Goal: Navigation & Orientation: Find specific page/section

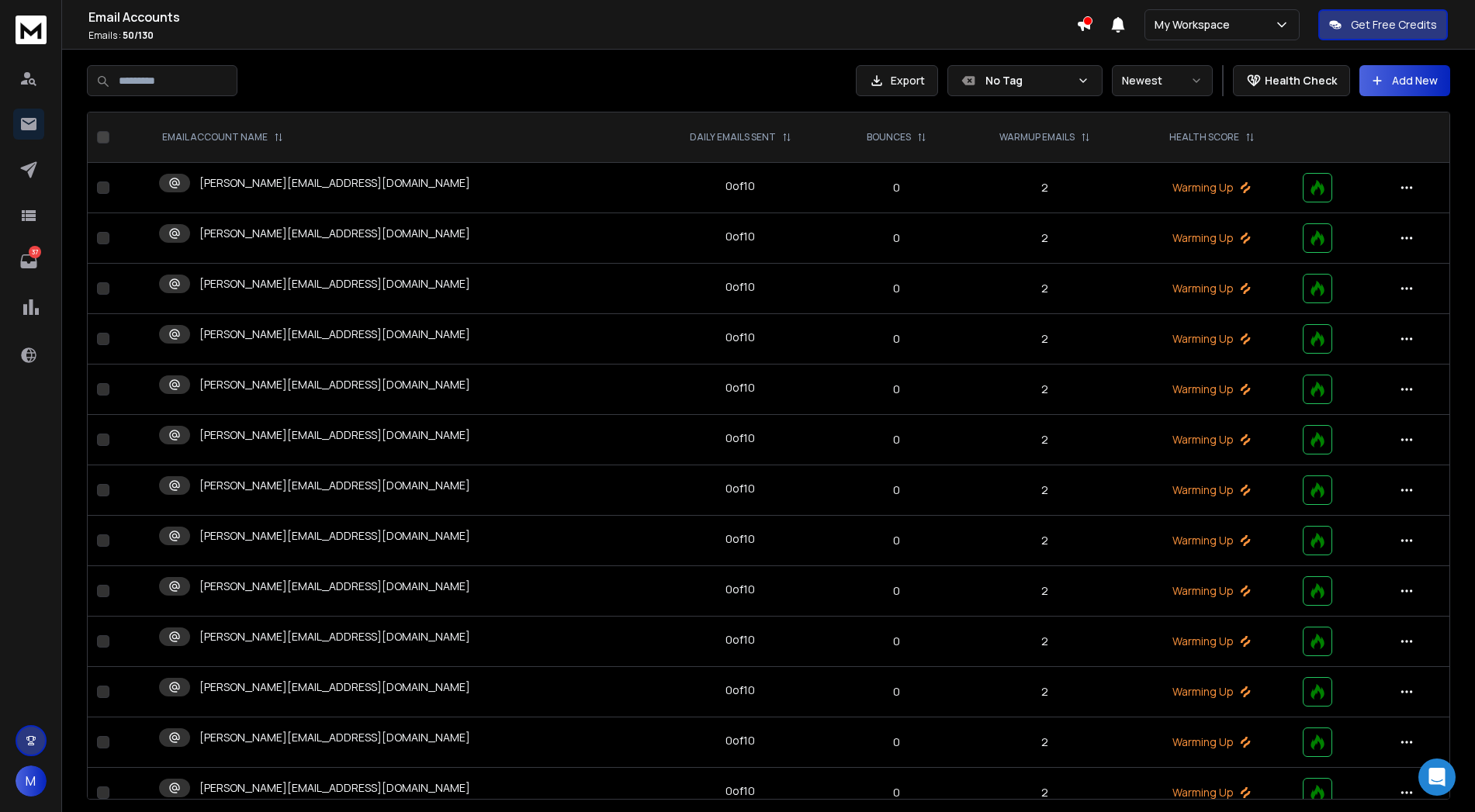
click at [1089, 86] on icon at bounding box center [1083, 80] width 12 height 12
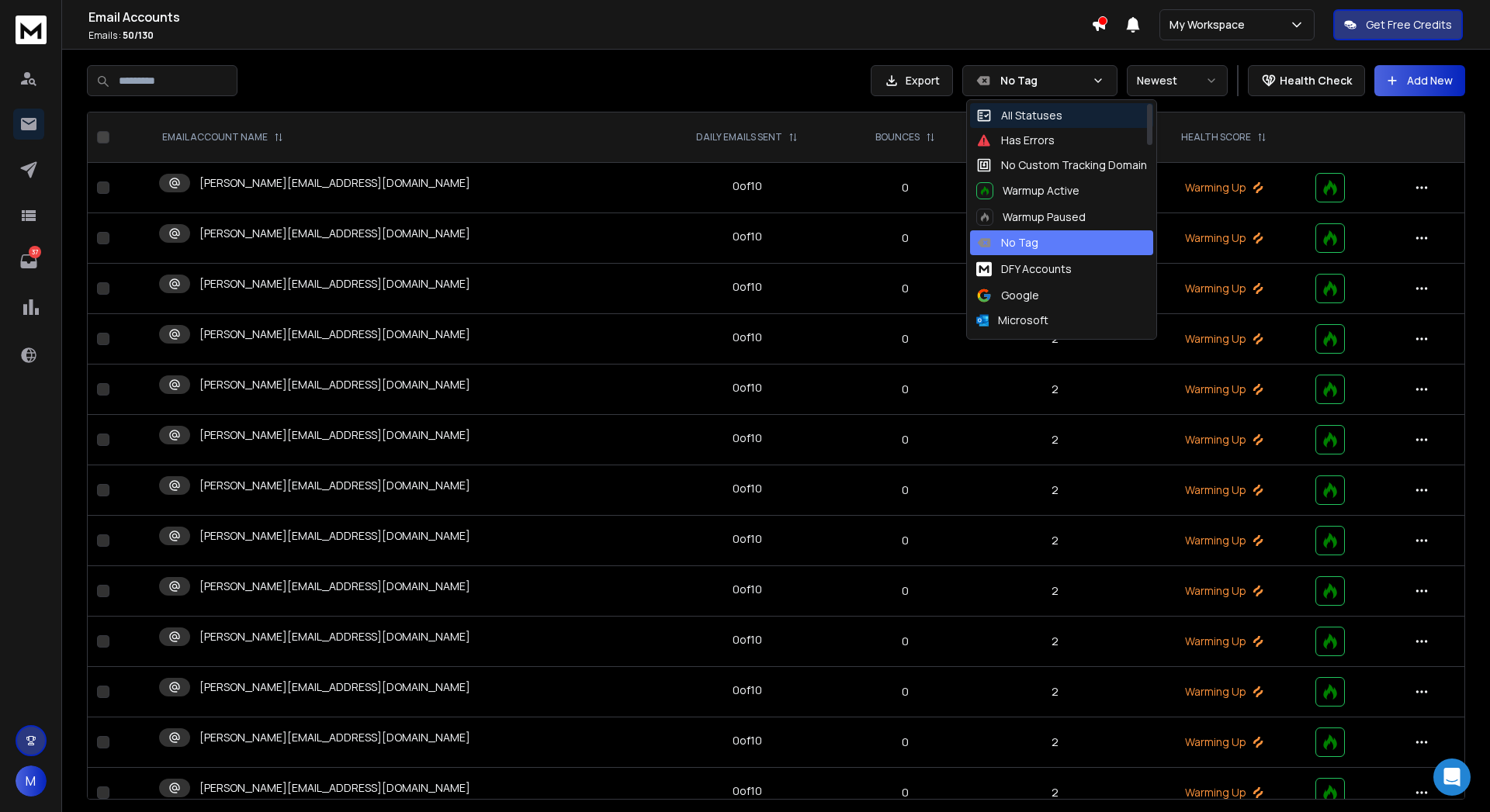
click at [1038, 119] on div "All Statuses" at bounding box center [1019, 115] width 87 height 16
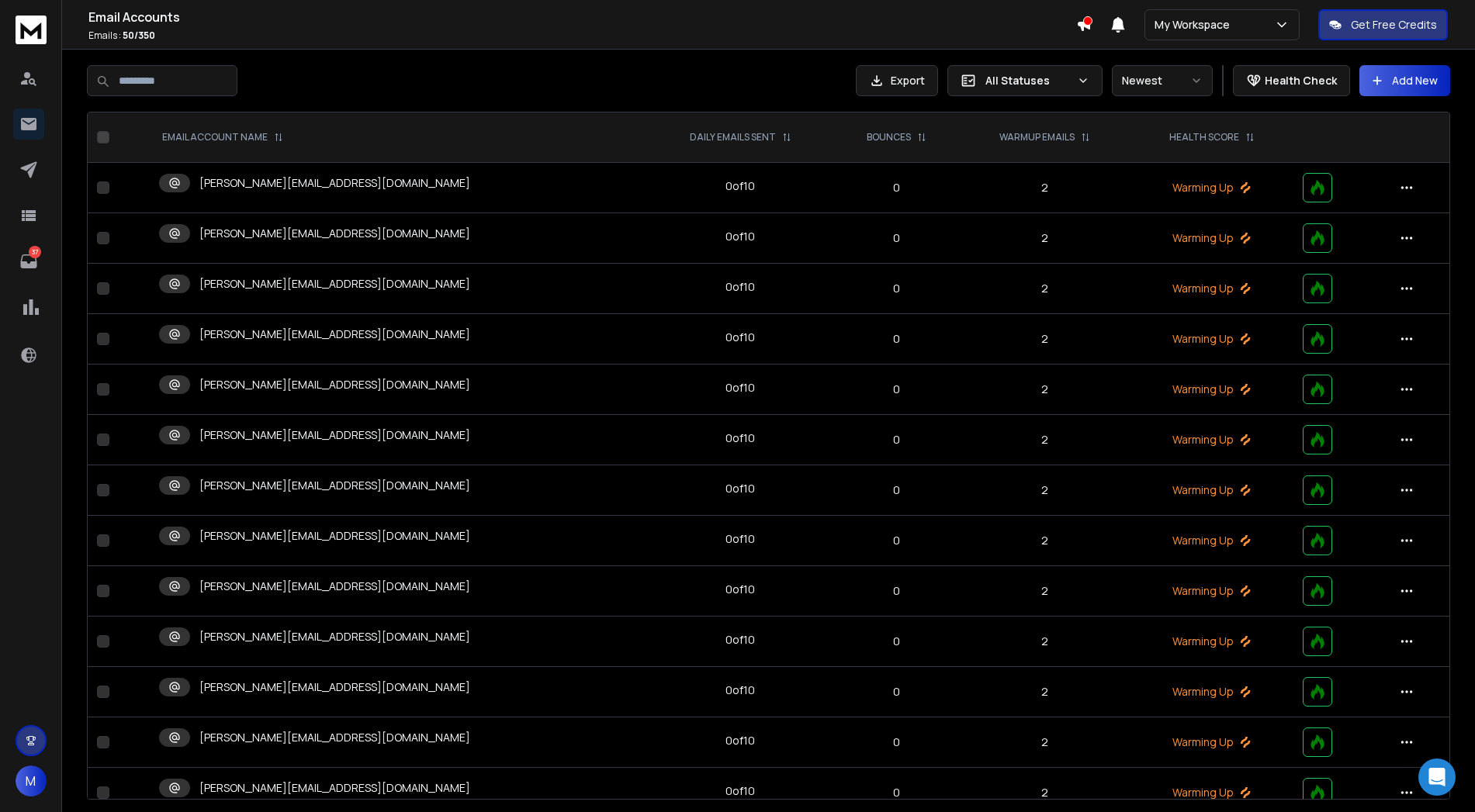
click at [783, 138] on icon at bounding box center [787, 137] width 9 height 9
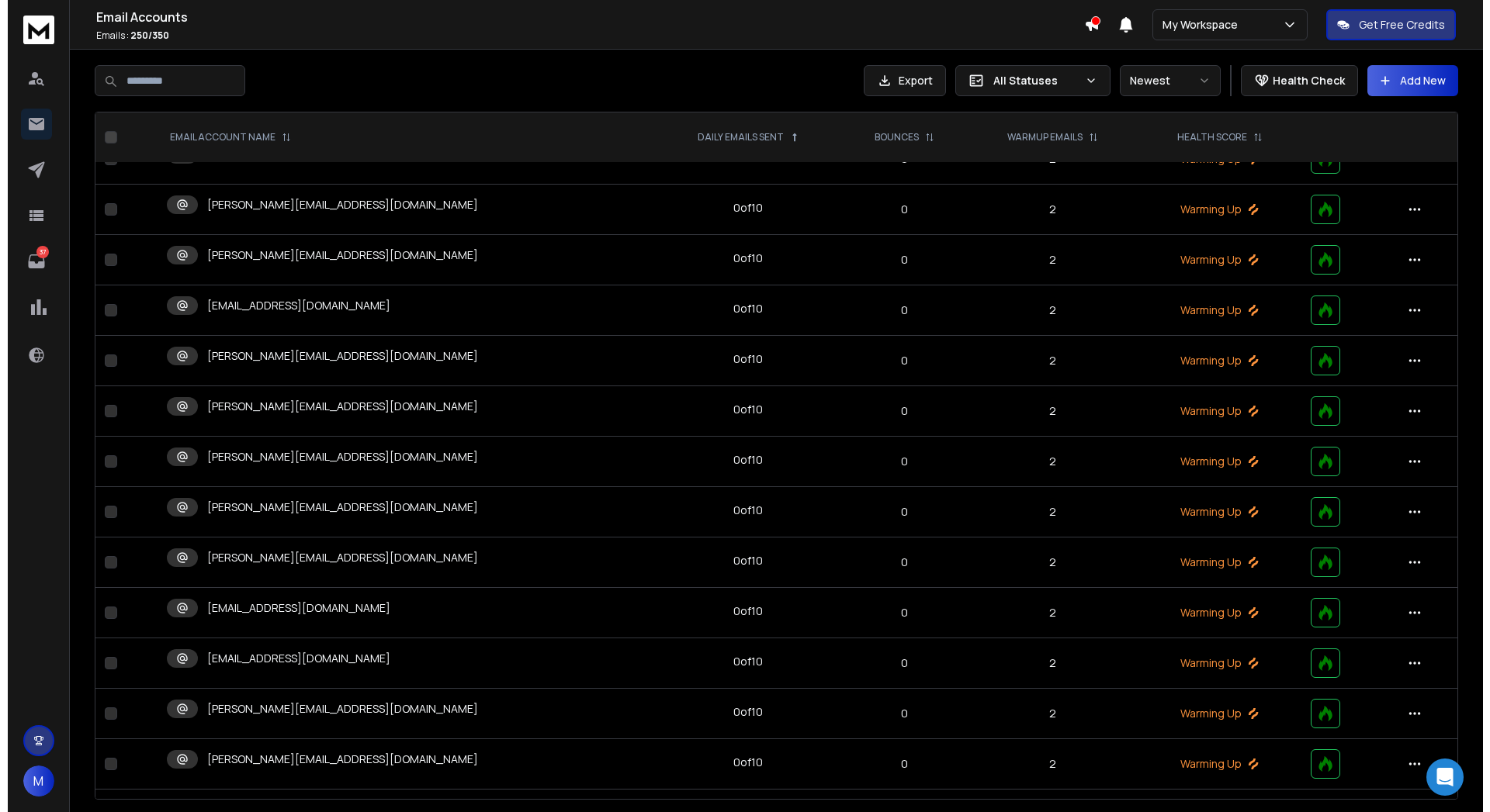
scroll to position [13910, 0]
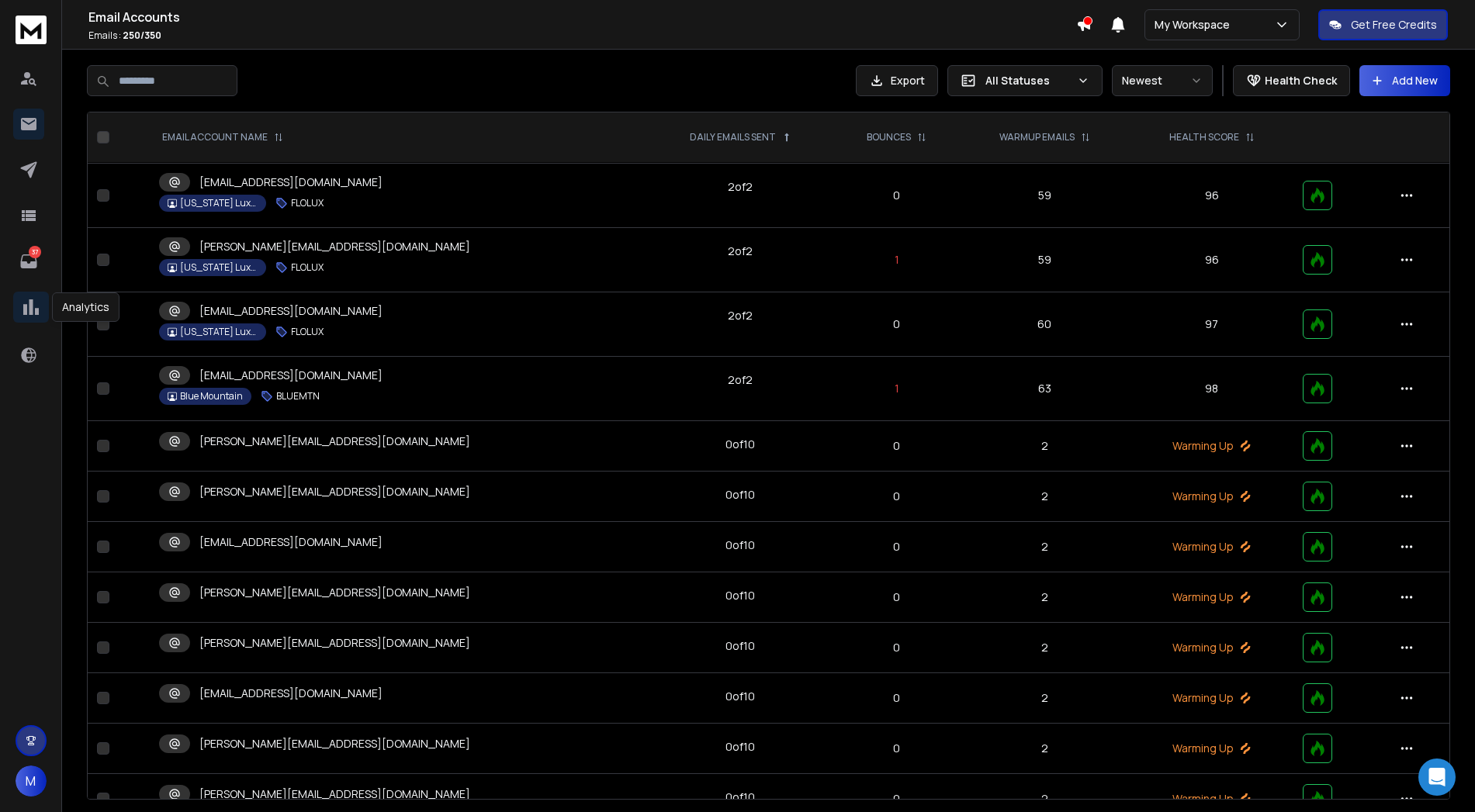
click at [37, 312] on icon at bounding box center [30, 307] width 16 height 16
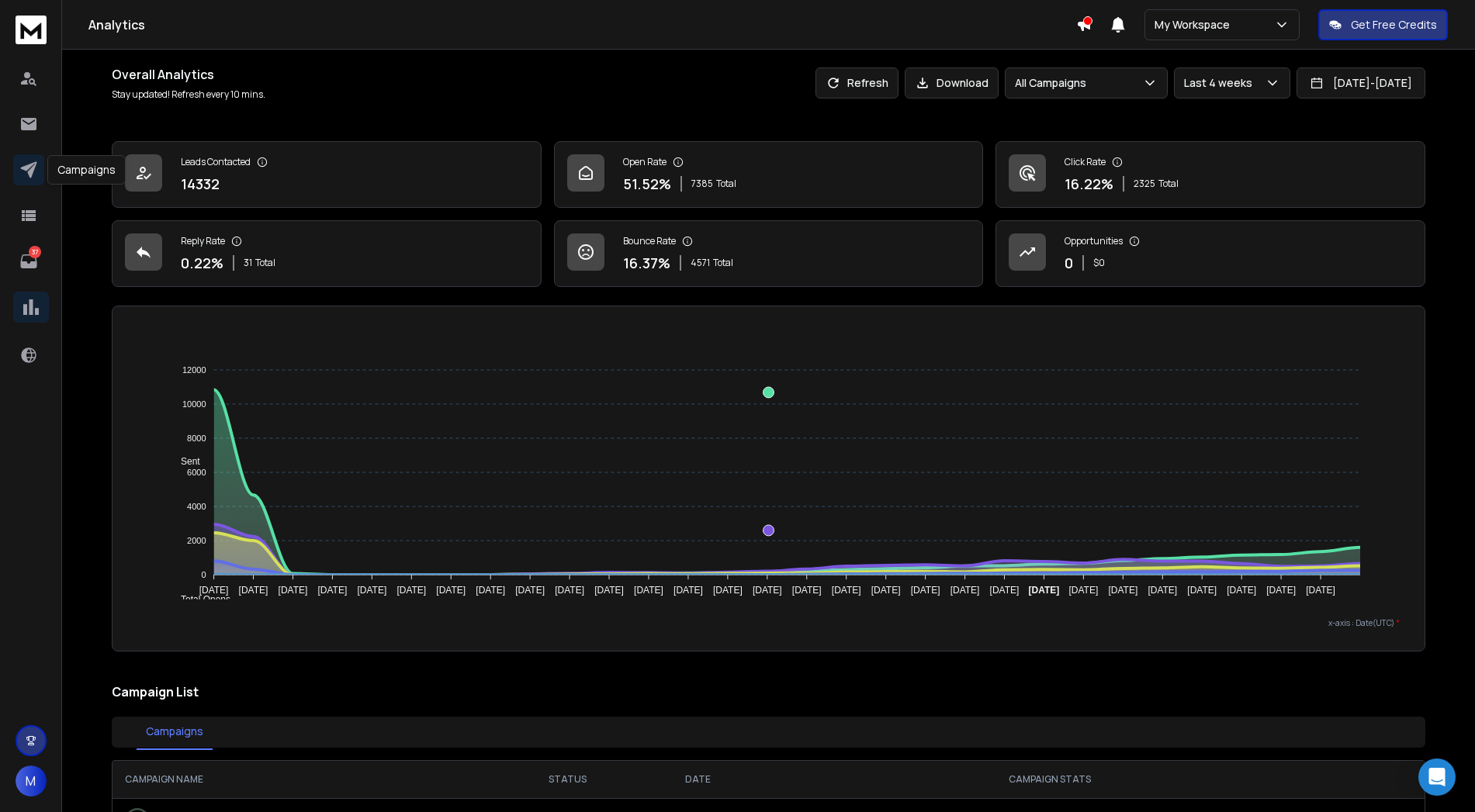
click at [30, 167] on icon at bounding box center [29, 169] width 17 height 17
